Goal: Task Accomplishment & Management: Manage account settings

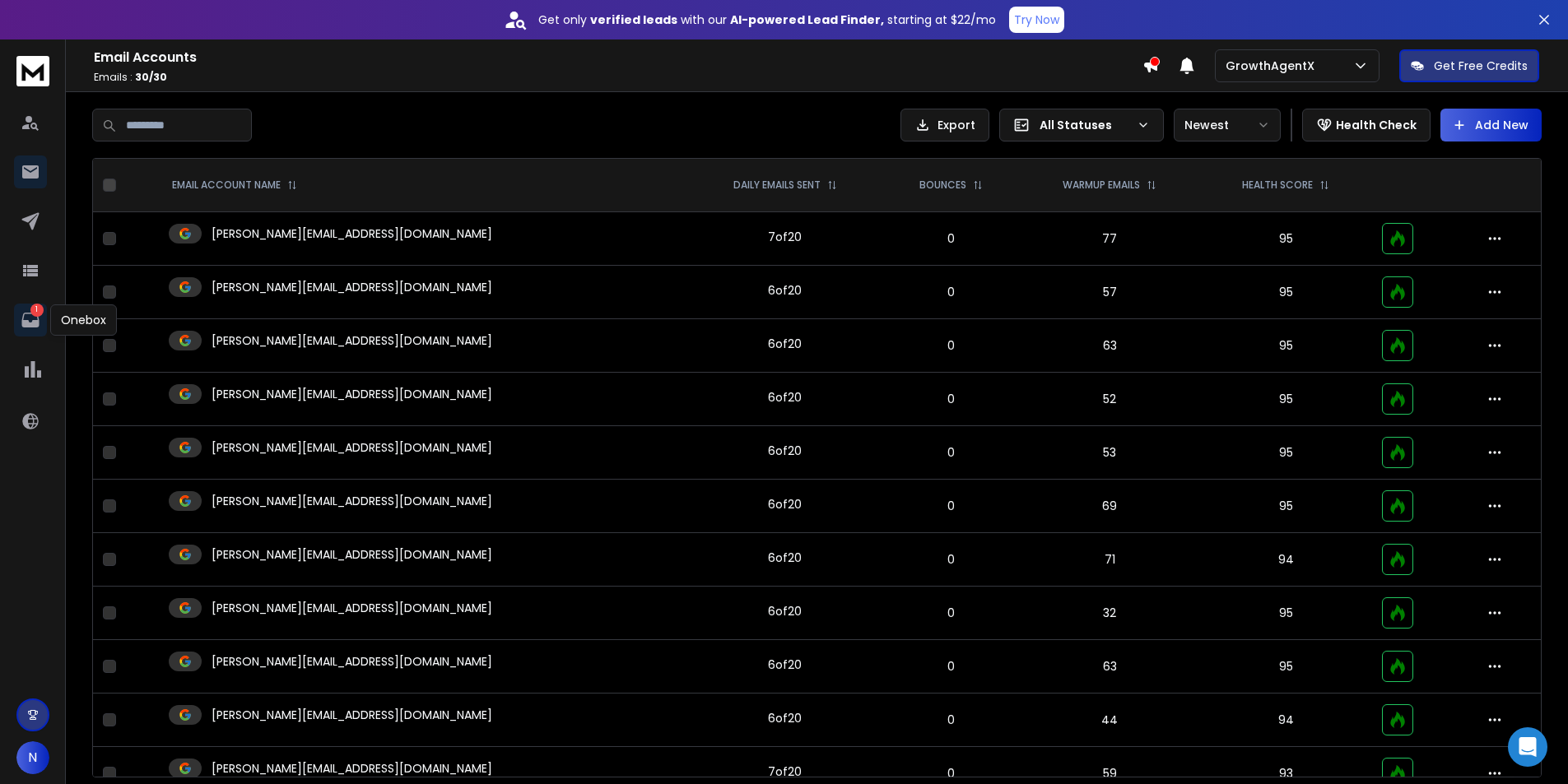
click at [27, 321] on icon at bounding box center [31, 320] width 17 height 15
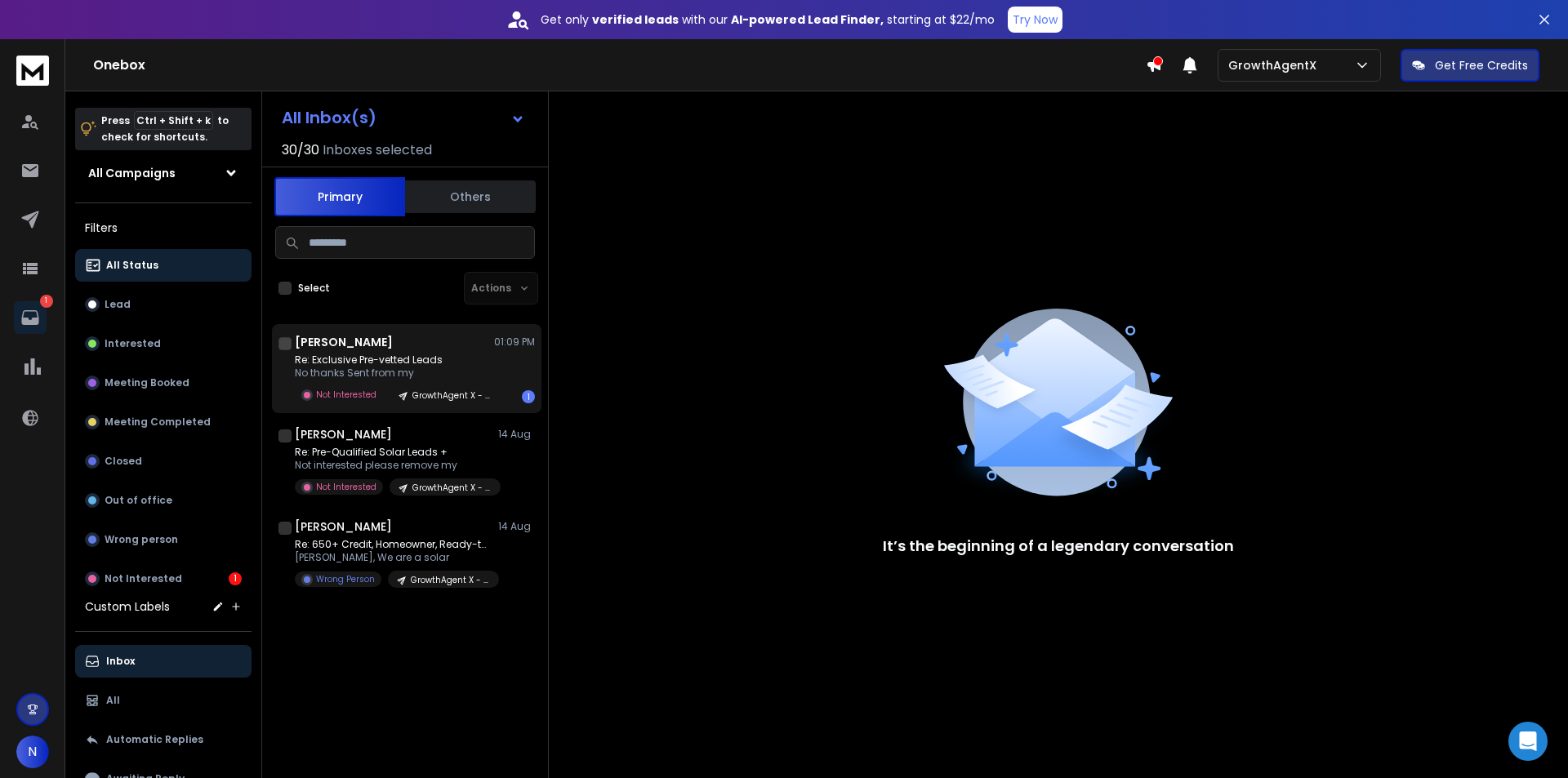
click at [433, 354] on p "Re: Exclusive Pre-vetted Leads" at bounding box center [392, 360] width 196 height 13
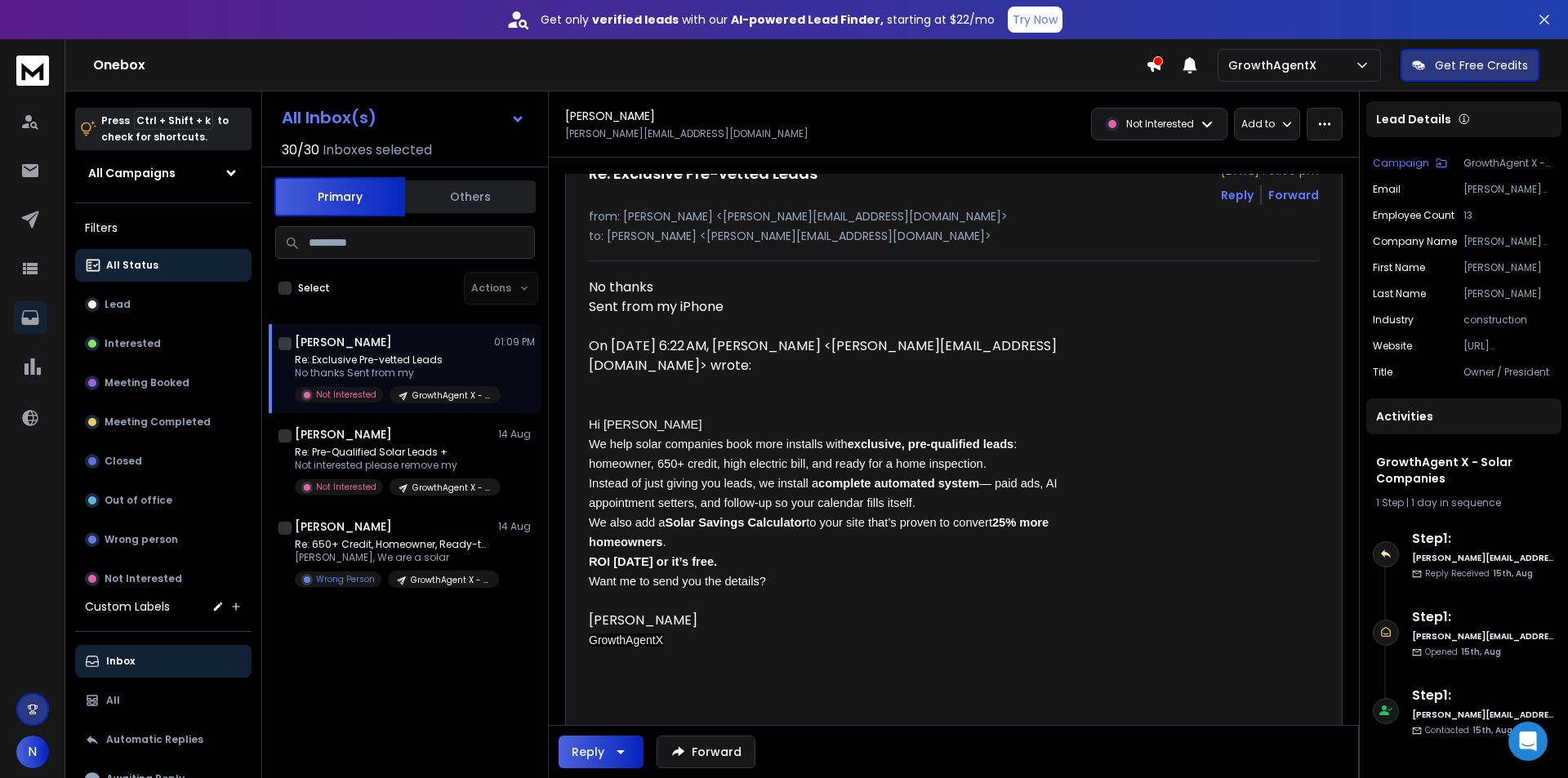
scroll to position [133, 0]
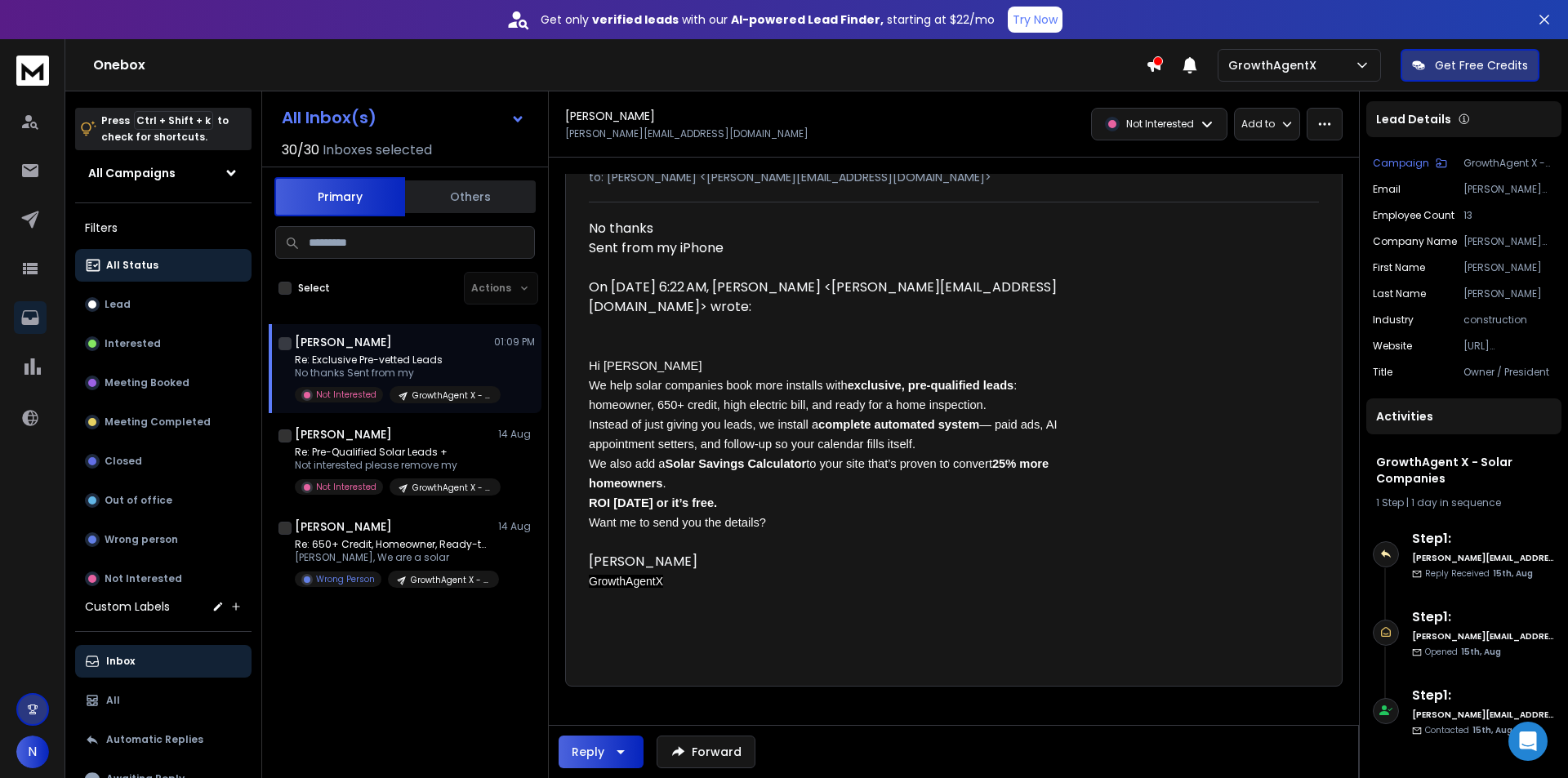
click at [368, 358] on p "Re: Exclusive Pre-vetted Leads" at bounding box center [392, 360] width 196 height 13
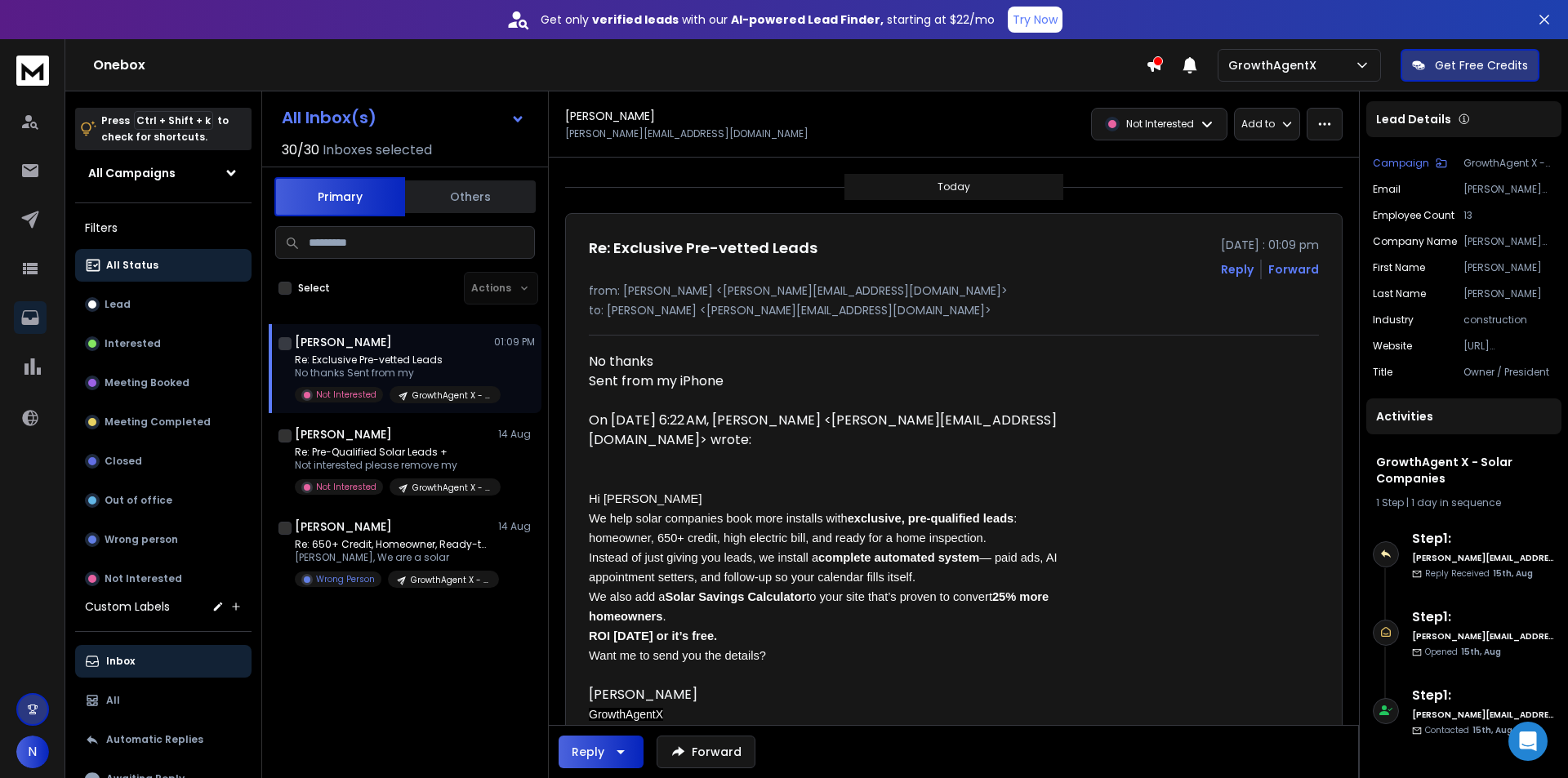
click at [376, 357] on p "Re: Exclusive Pre-vetted Leads" at bounding box center [392, 360] width 196 height 13
click at [311, 354] on p "Re: Exclusive Pre-vetted Leads" at bounding box center [392, 360] width 196 height 13
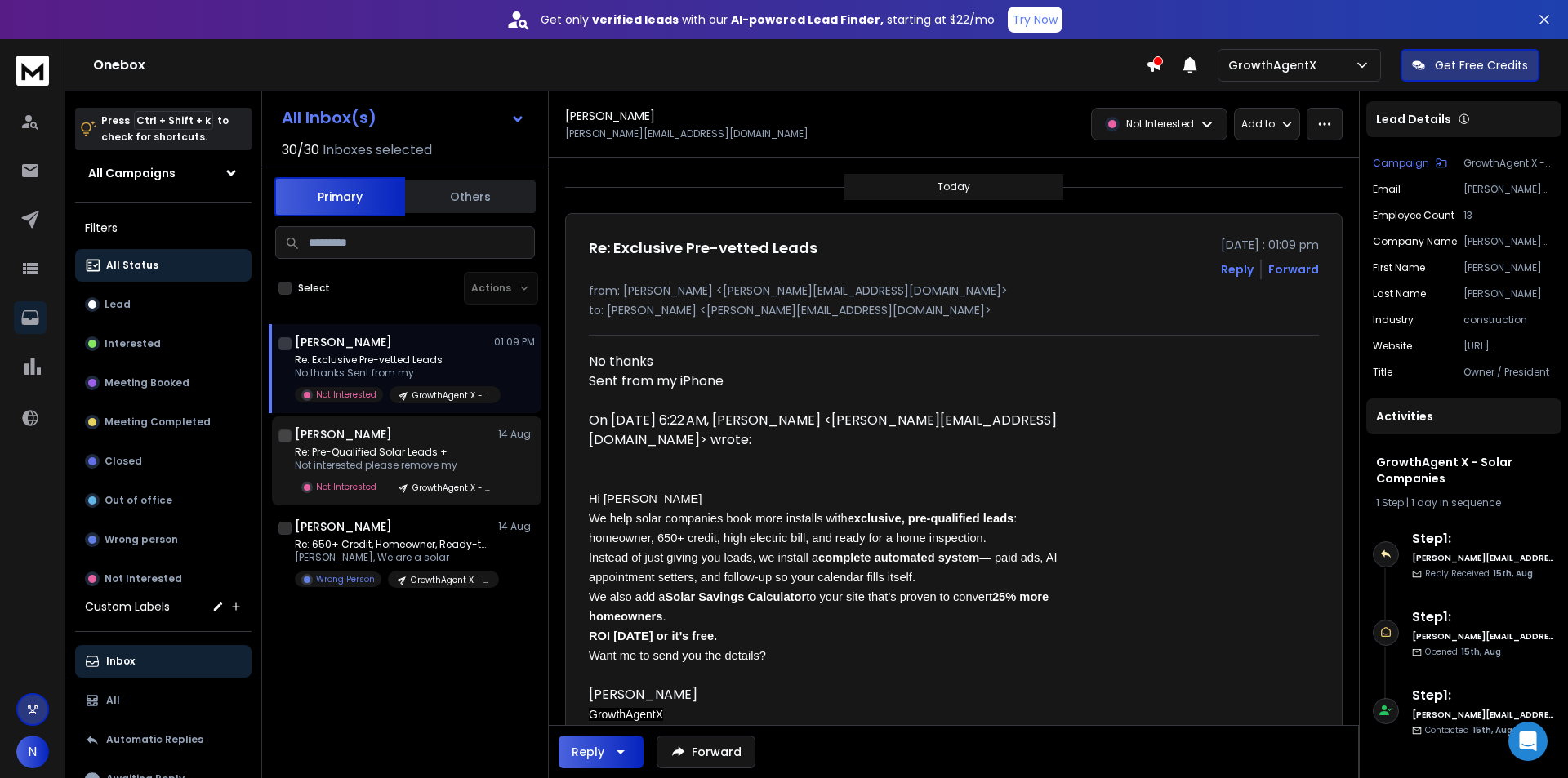
click at [407, 461] on p "Not interested please remove my" at bounding box center [392, 465] width 196 height 13
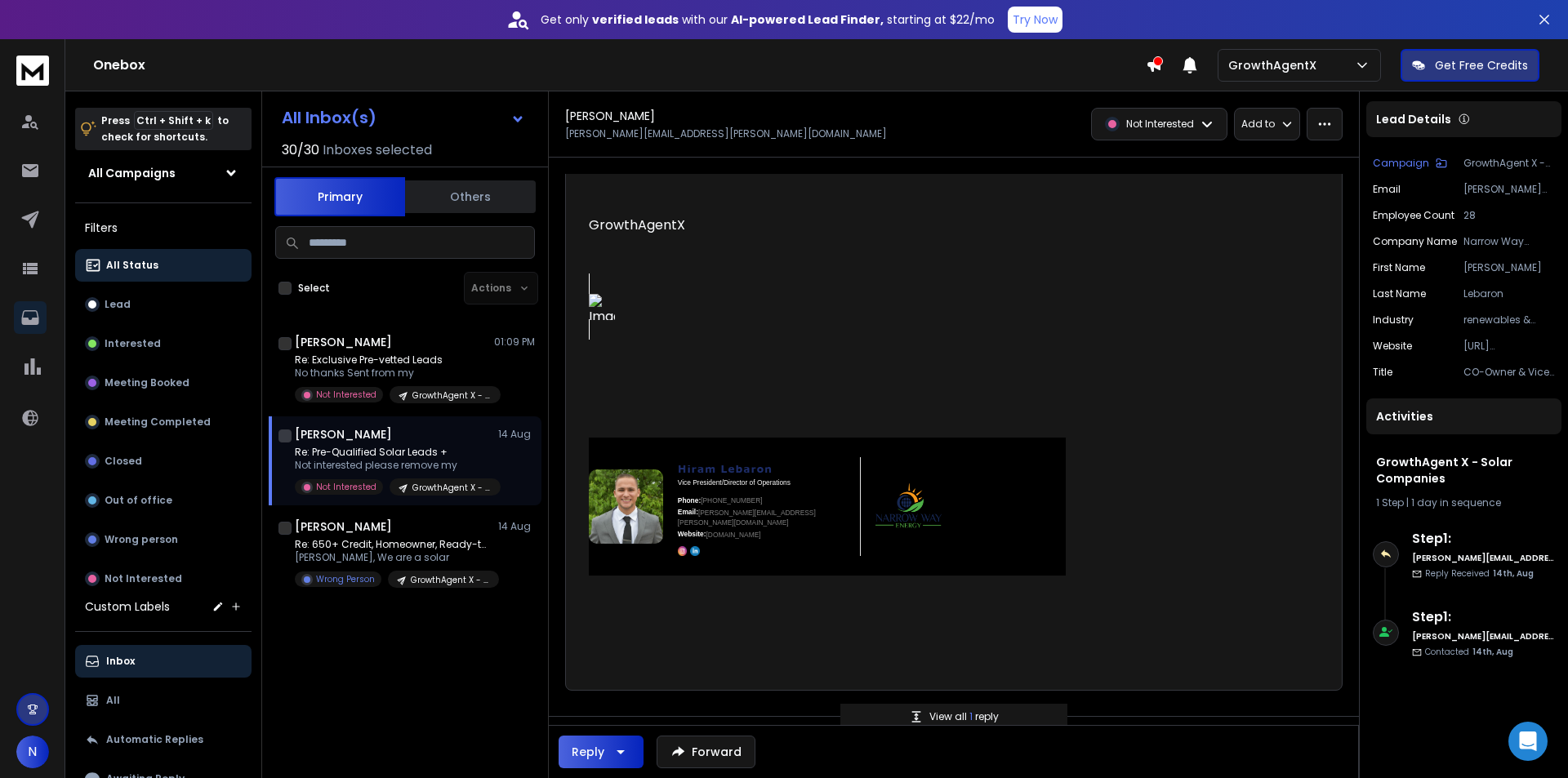
scroll to position [1992, 0]
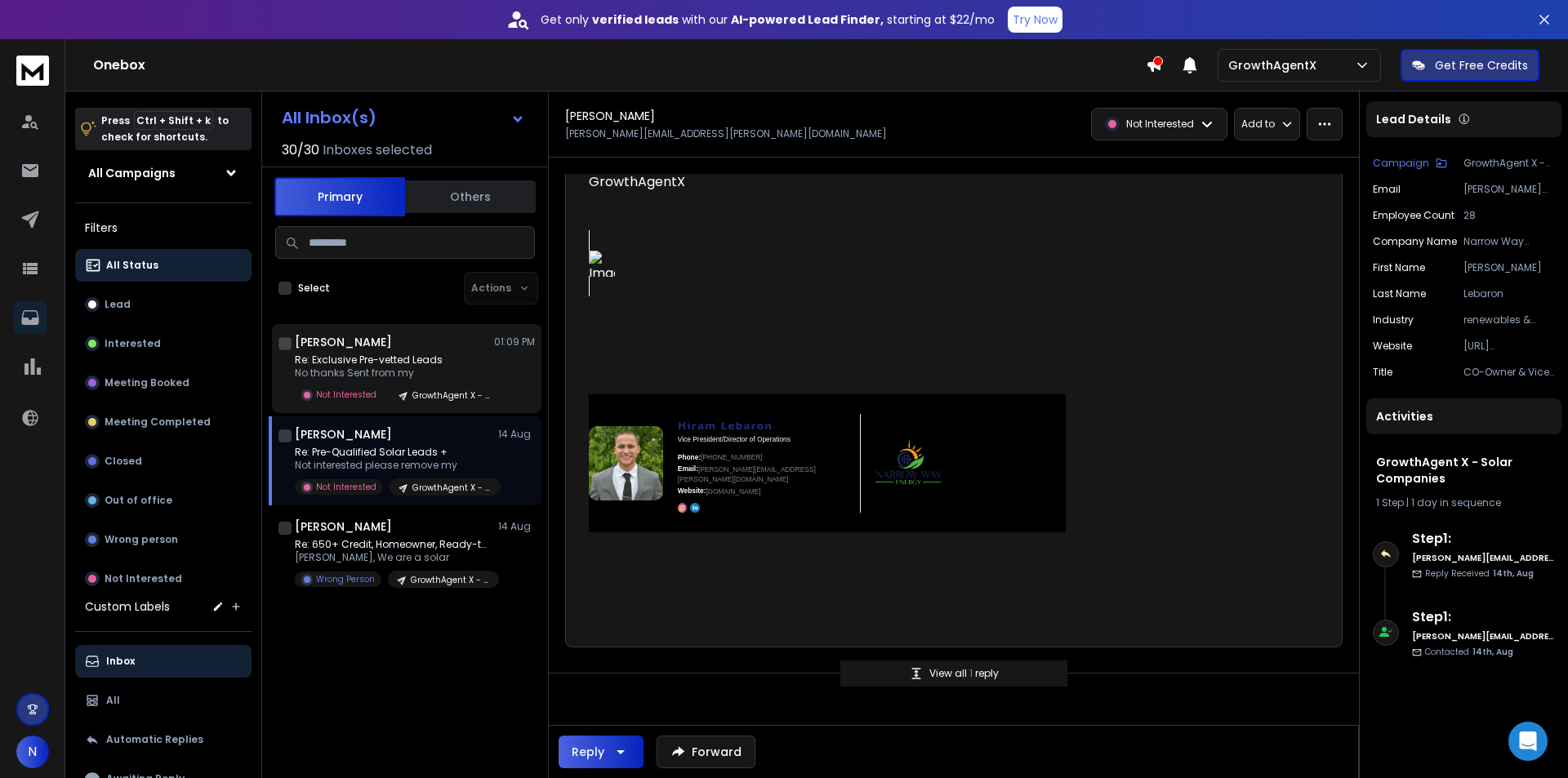
click at [363, 367] on p "No thanks Sent from my" at bounding box center [392, 373] width 196 height 13
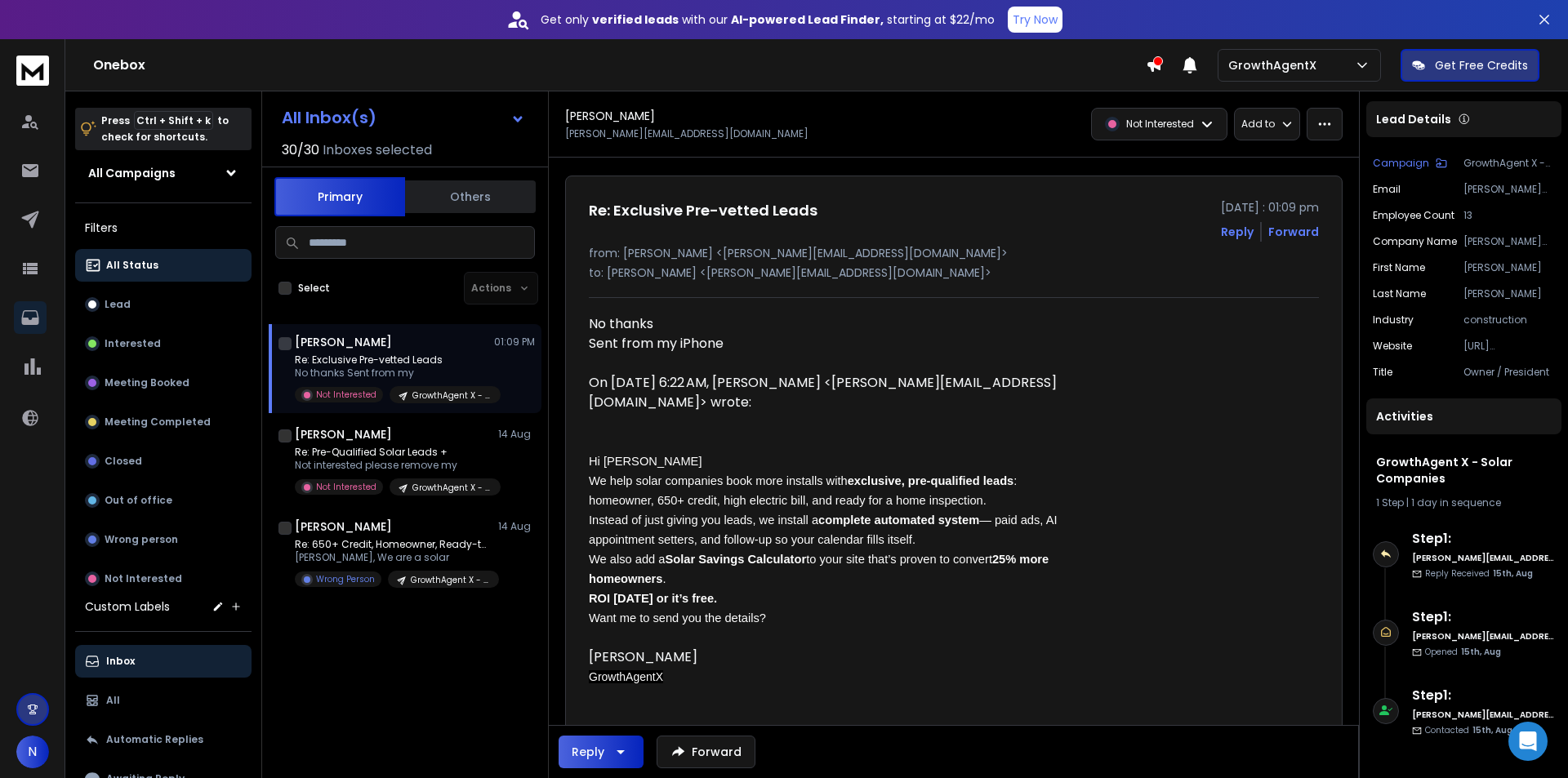
scroll to position [0, 0]
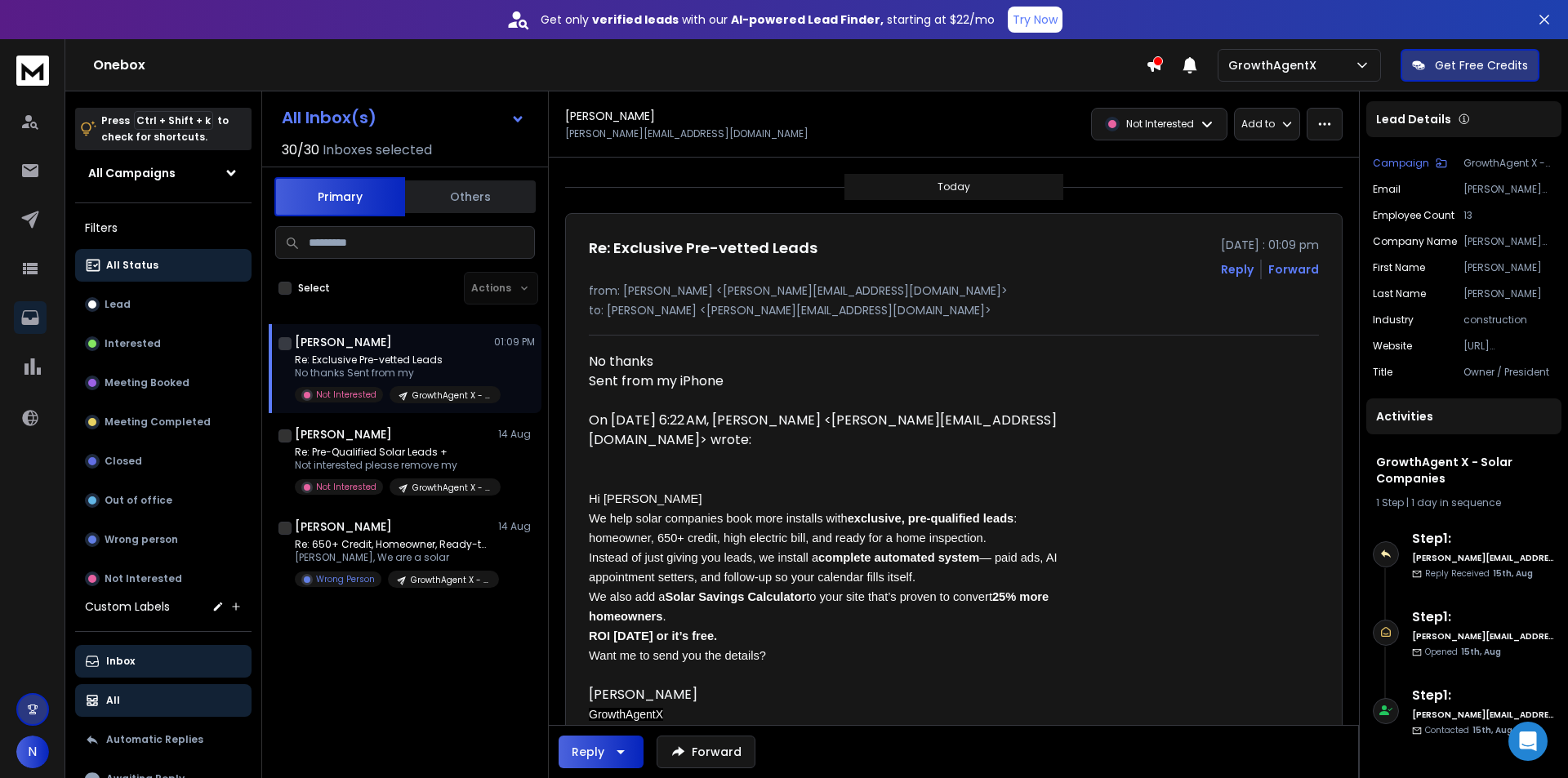
click at [126, 703] on button "All" at bounding box center [163, 701] width 176 height 33
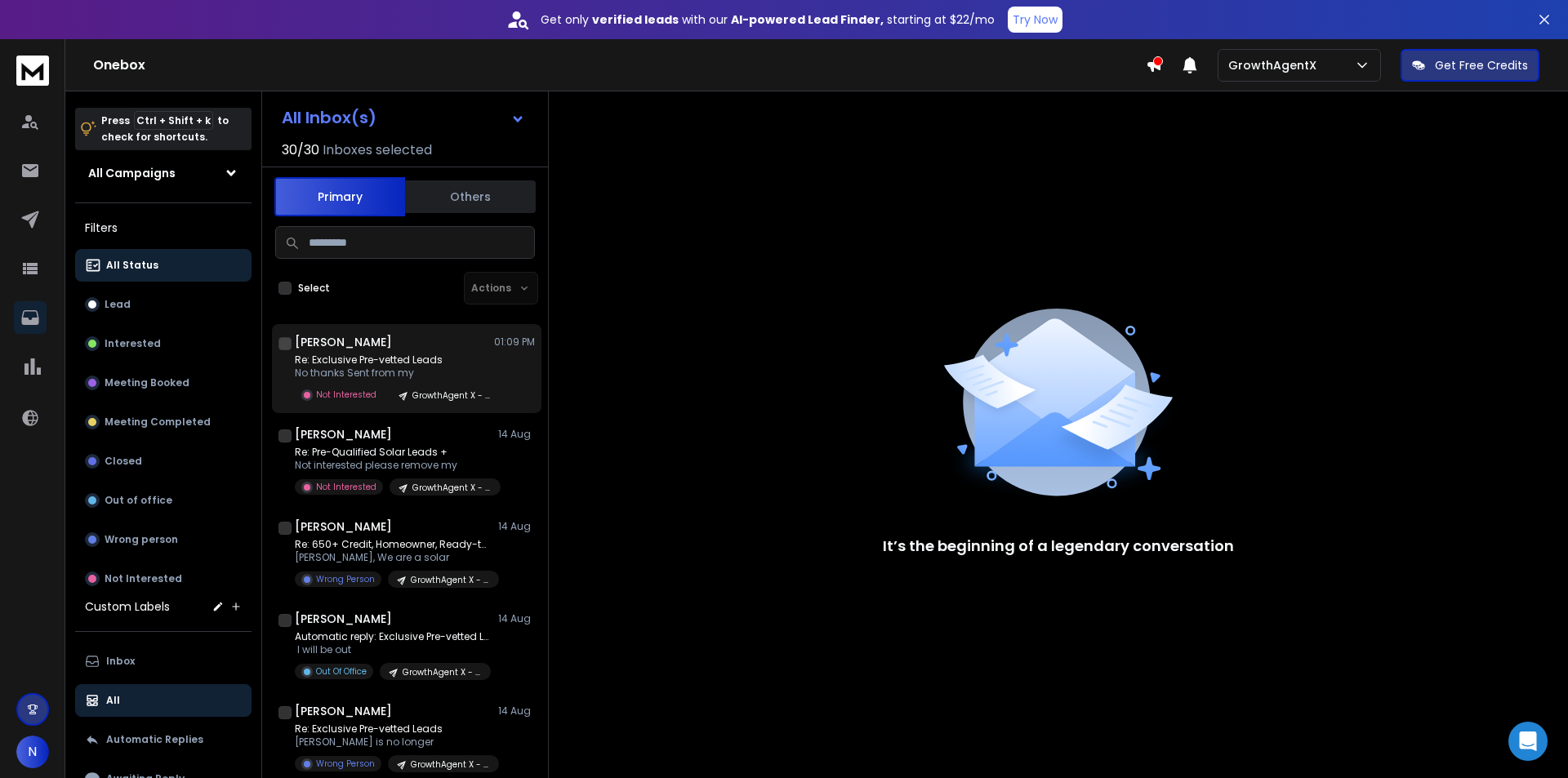
click at [392, 338] on div "[PERSON_NAME] 01:09 PM" at bounding box center [415, 341] width 240 height 16
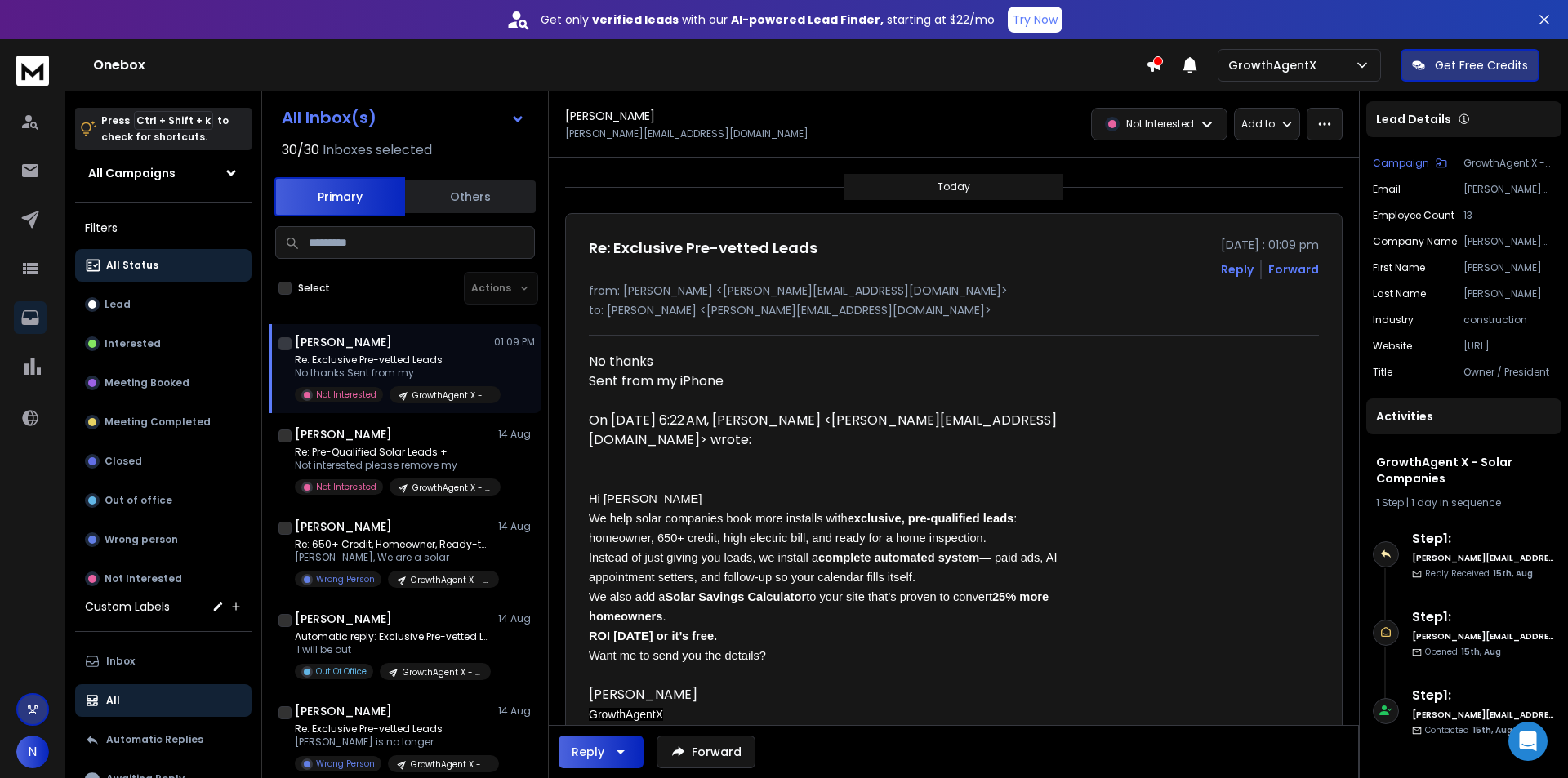
click at [453, 355] on p "Re: Exclusive Pre-vetted Leads" at bounding box center [392, 360] width 196 height 13
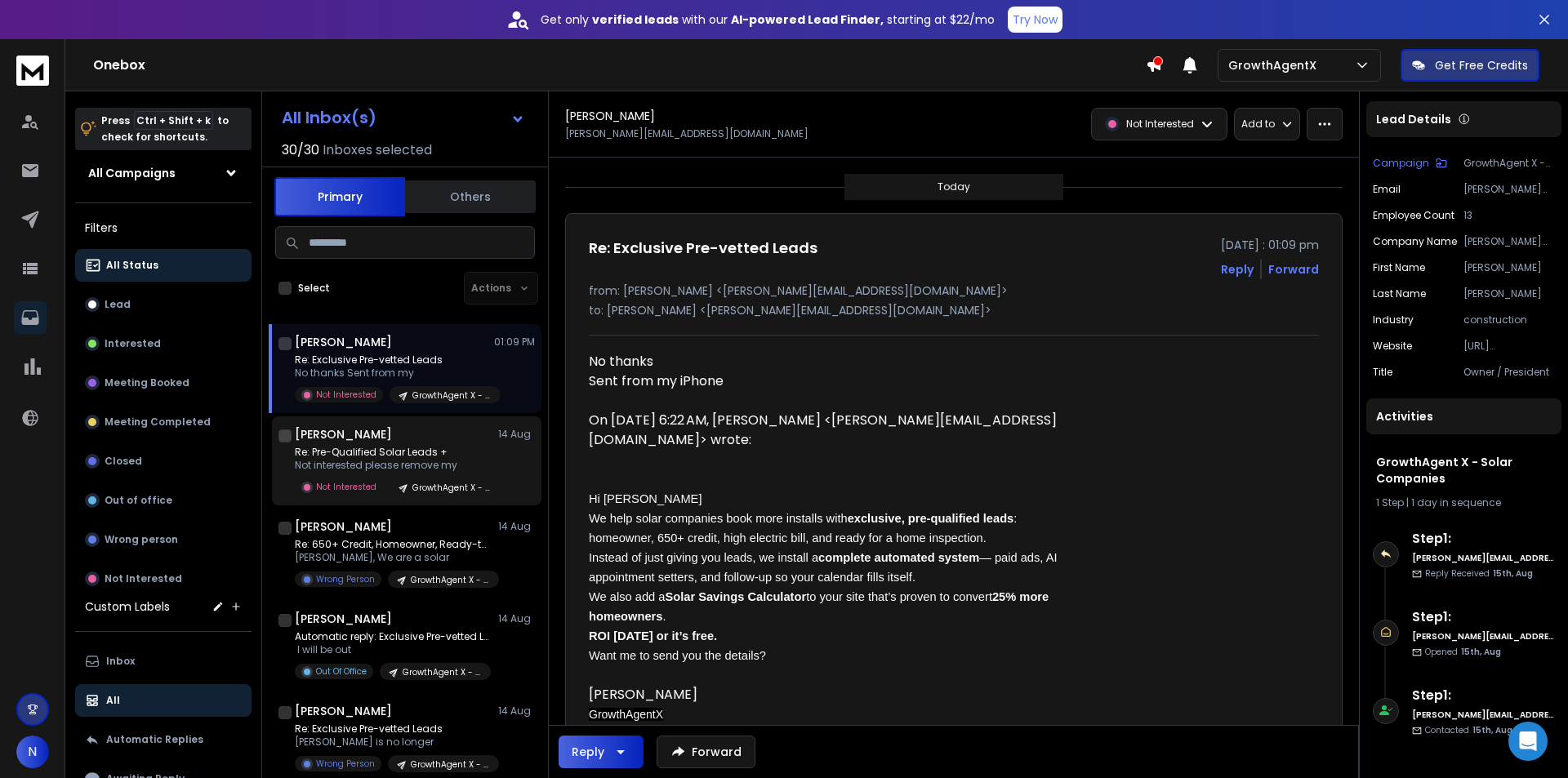
click at [430, 455] on p "Re: Pre-Qualified Solar Leads +" at bounding box center [392, 452] width 196 height 13
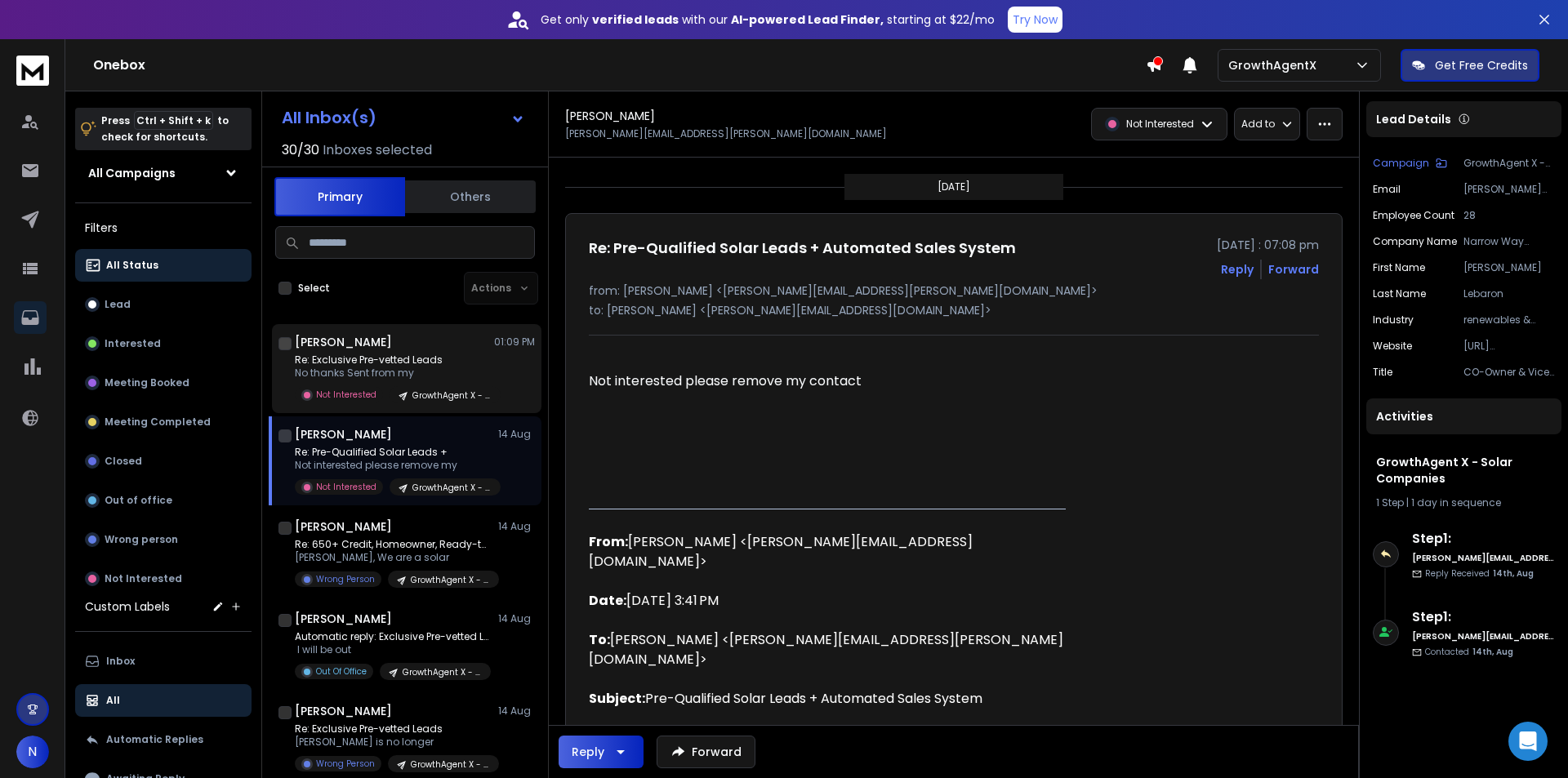
click at [400, 378] on p "No thanks Sent from my" at bounding box center [392, 373] width 196 height 13
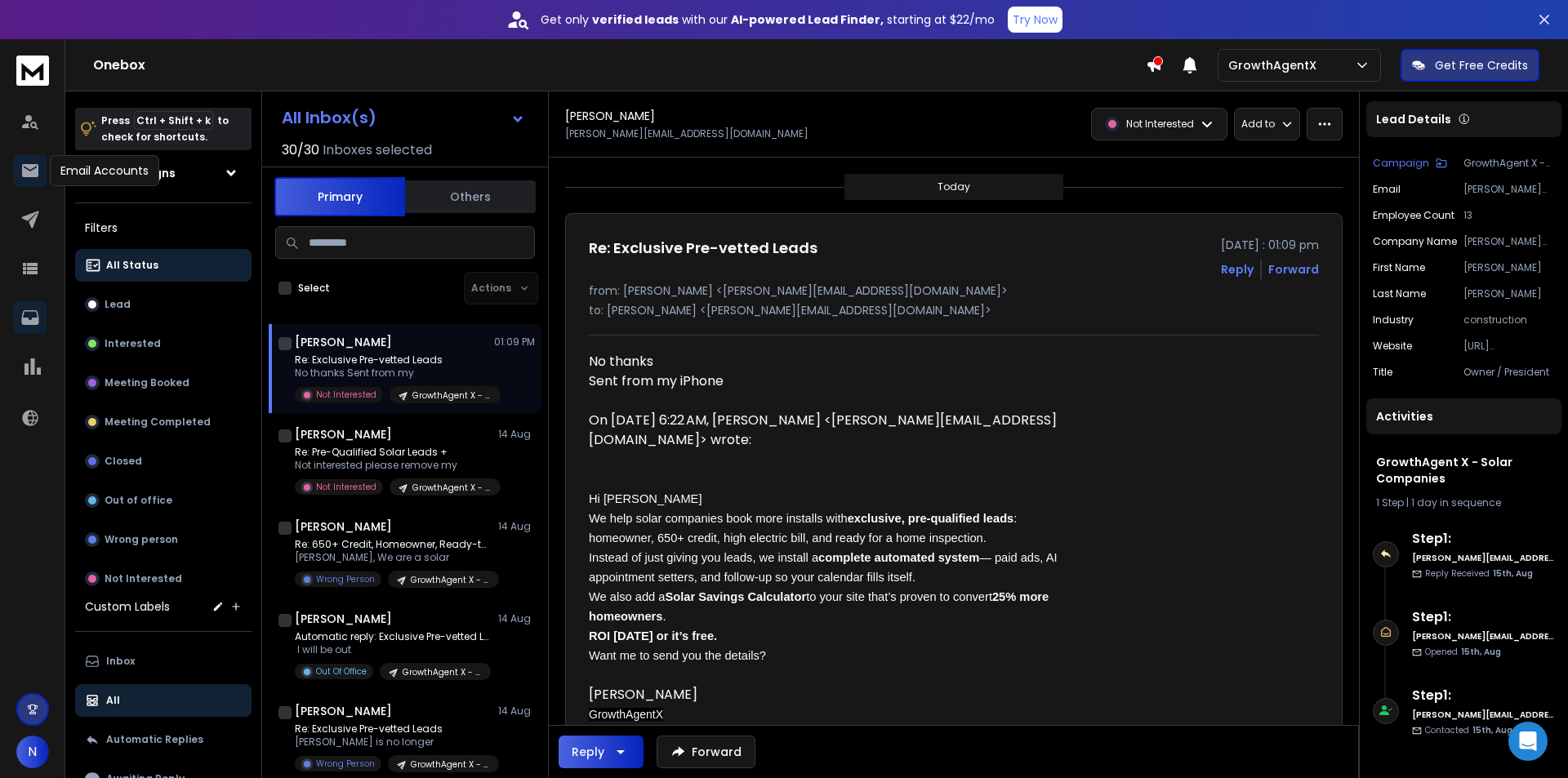
click at [34, 173] on icon at bounding box center [30, 170] width 16 height 13
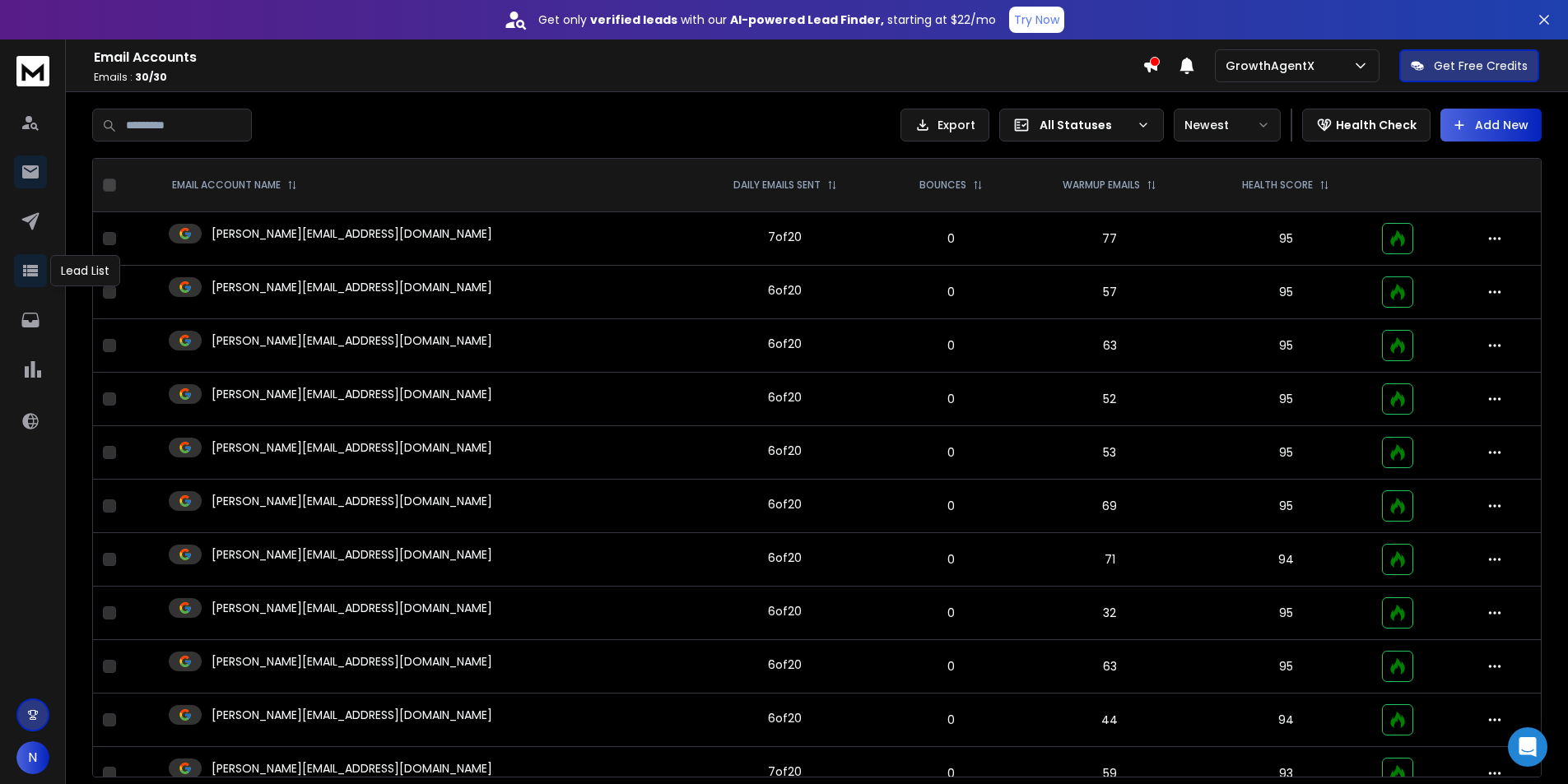
click at [34, 271] on icon at bounding box center [30, 270] width 15 height 11
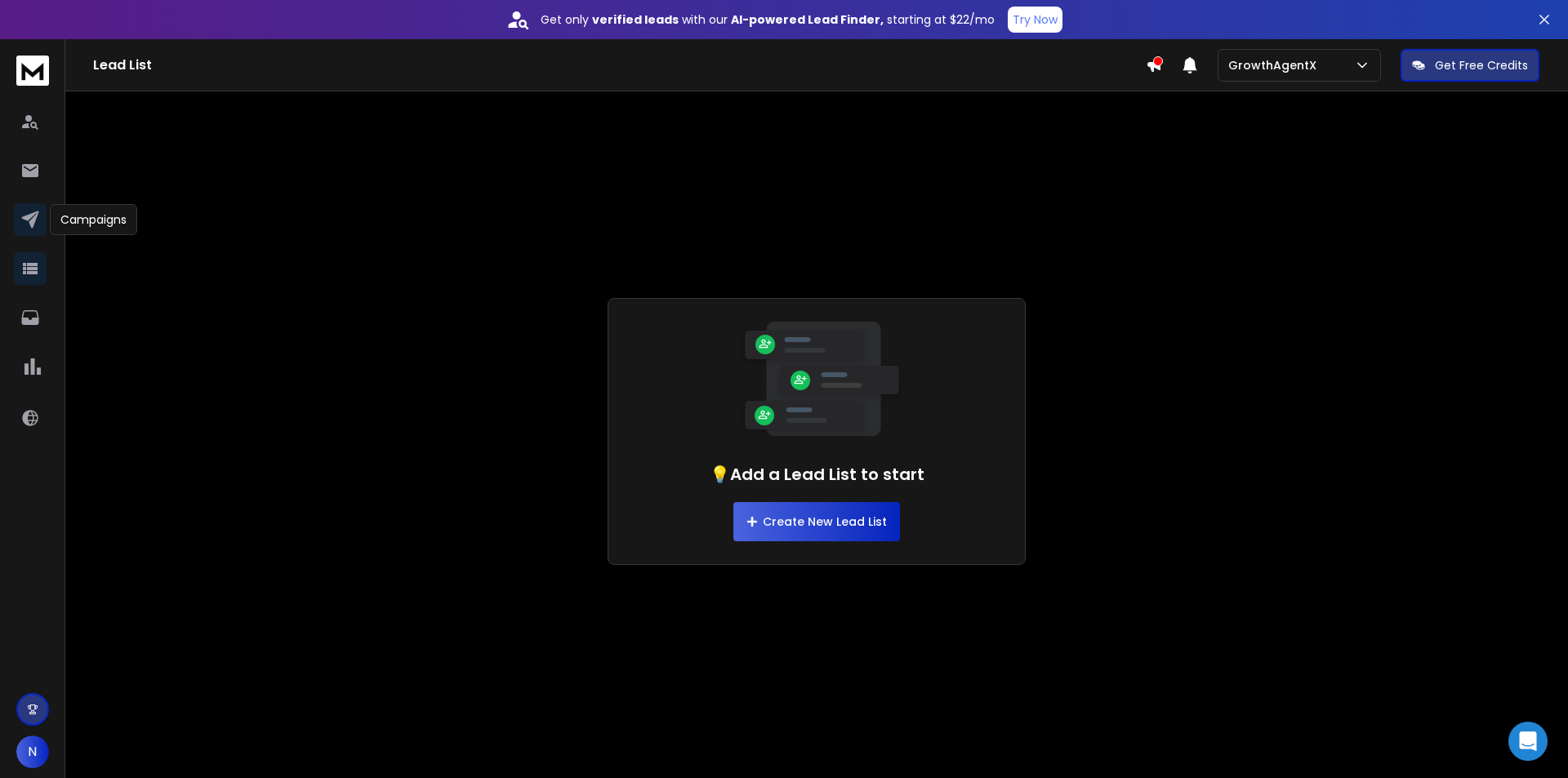
click at [32, 222] on icon at bounding box center [30, 220] width 17 height 17
